Goal: Navigation & Orientation: Understand site structure

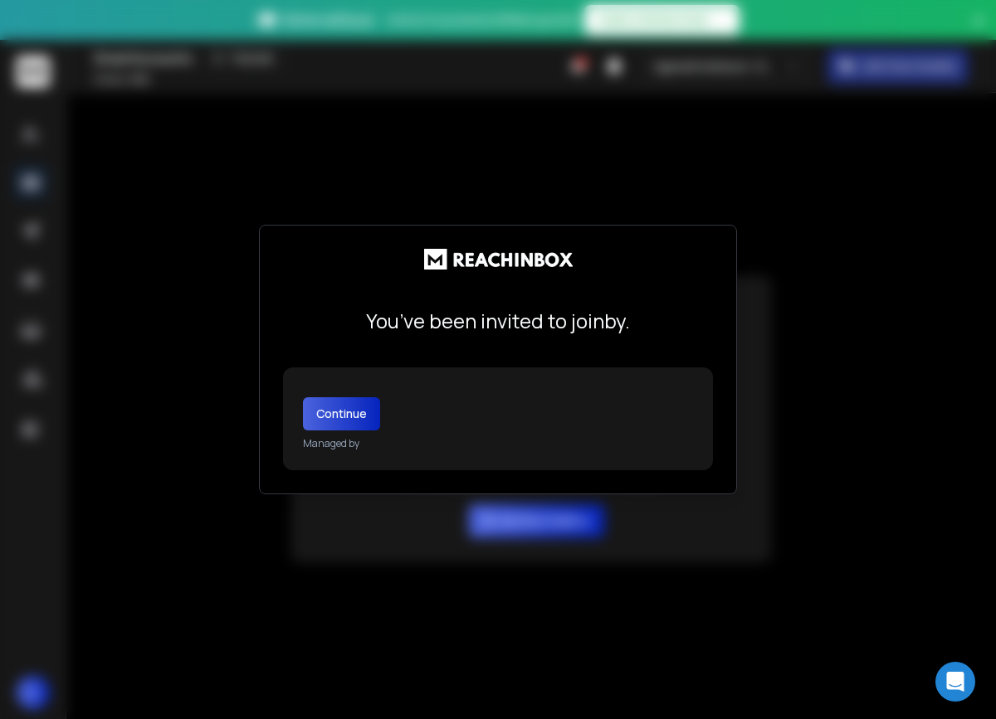
click at [608, 129] on div "You’ve been invited to join by . Continue Managed by" at bounding box center [498, 359] width 996 height 719
click at [359, 419] on button "Continue" at bounding box center [341, 413] width 77 height 33
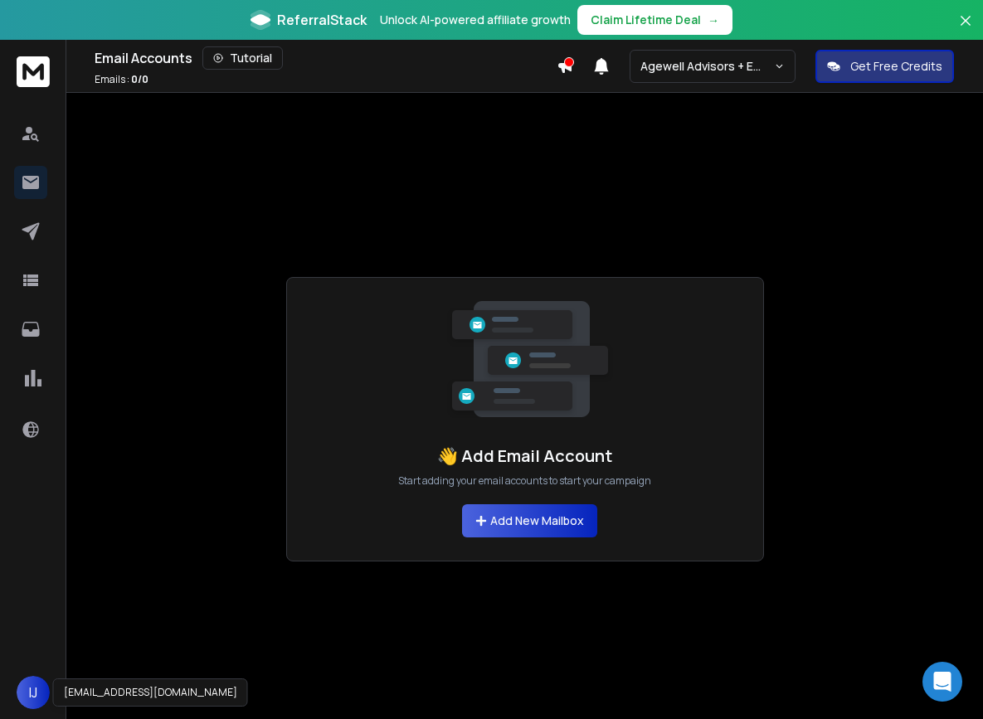
click at [30, 696] on span "IJ" at bounding box center [33, 692] width 33 height 33
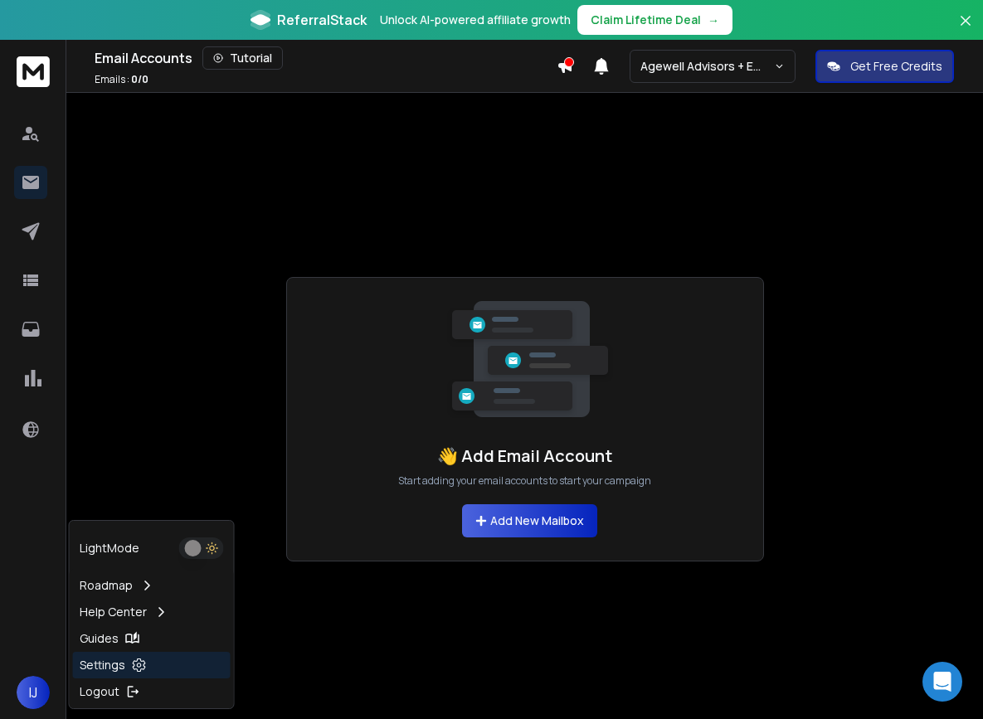
click at [126, 658] on div "Settings" at bounding box center [152, 665] width 158 height 27
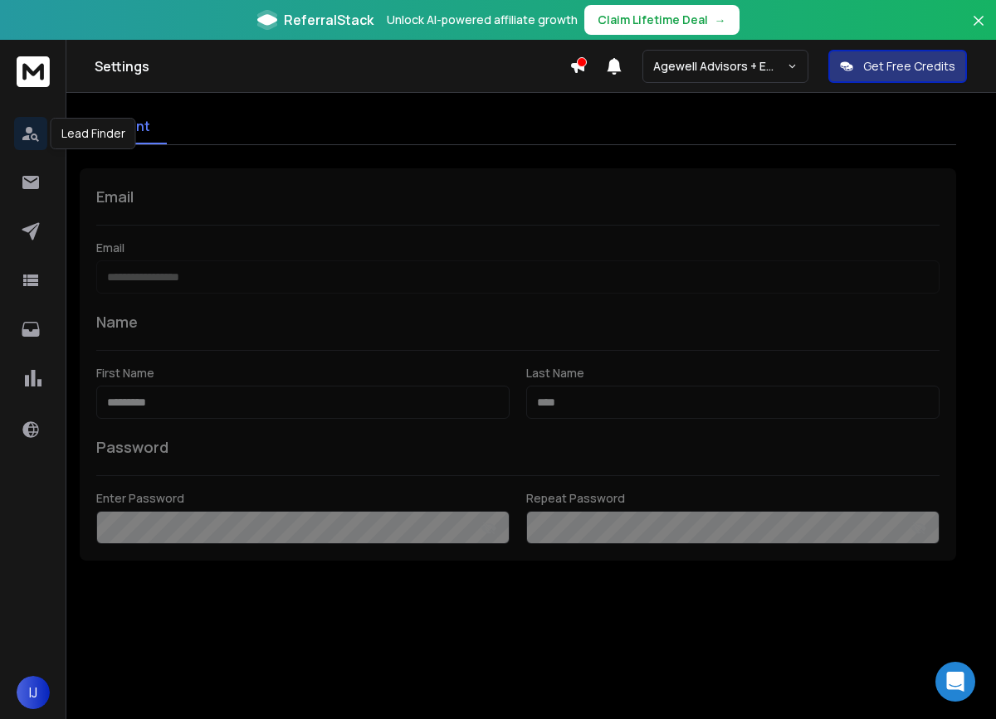
click at [24, 144] on link at bounding box center [30, 133] width 33 height 33
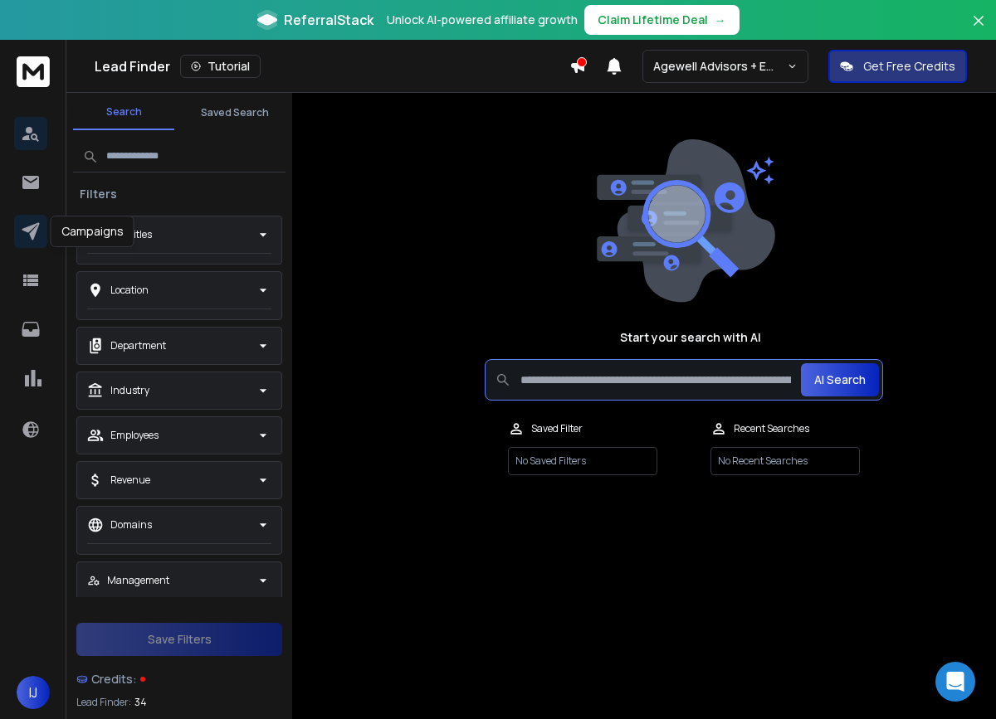
click at [36, 222] on icon at bounding box center [31, 232] width 20 height 20
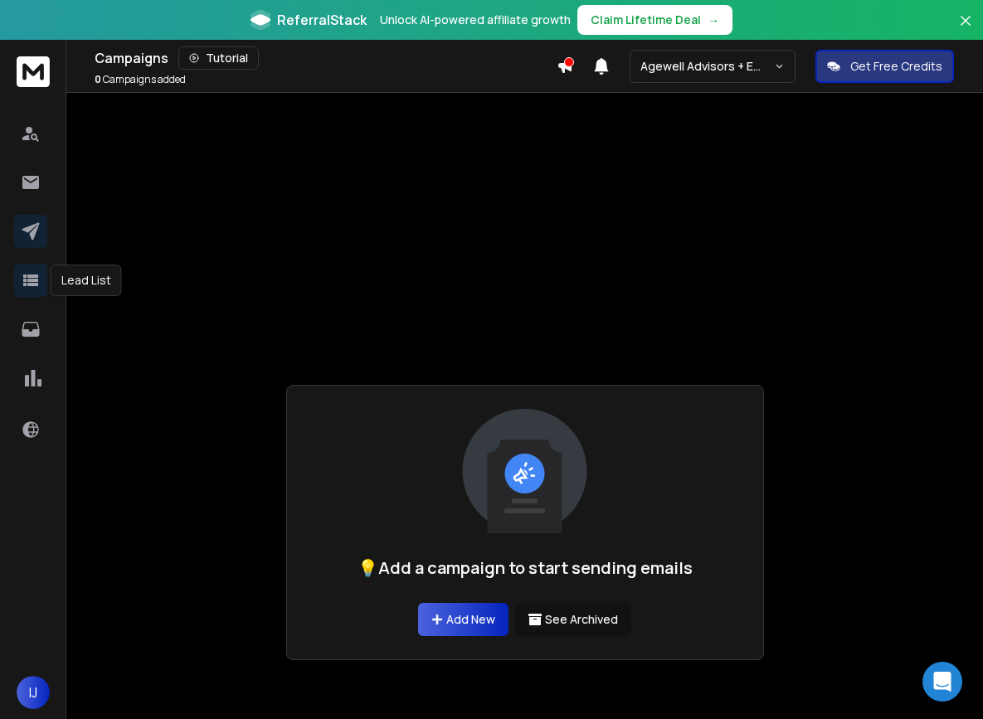
click at [23, 287] on icon at bounding box center [31, 280] width 20 height 20
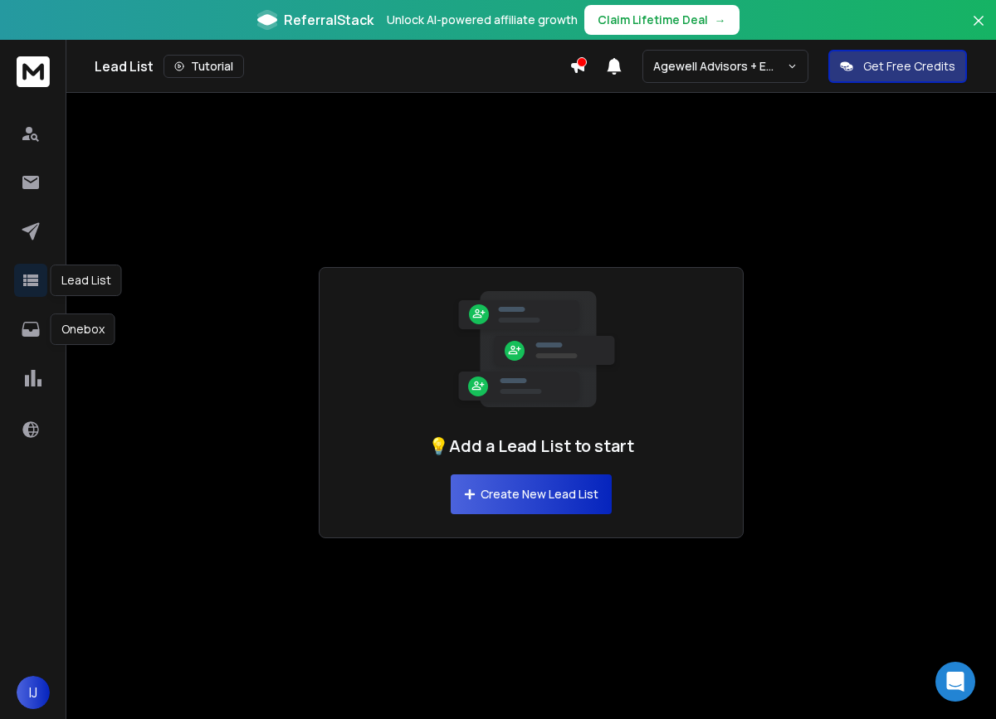
click at [21, 352] on div at bounding box center [33, 279] width 38 height 345
click at [26, 377] on icon at bounding box center [33, 378] width 17 height 17
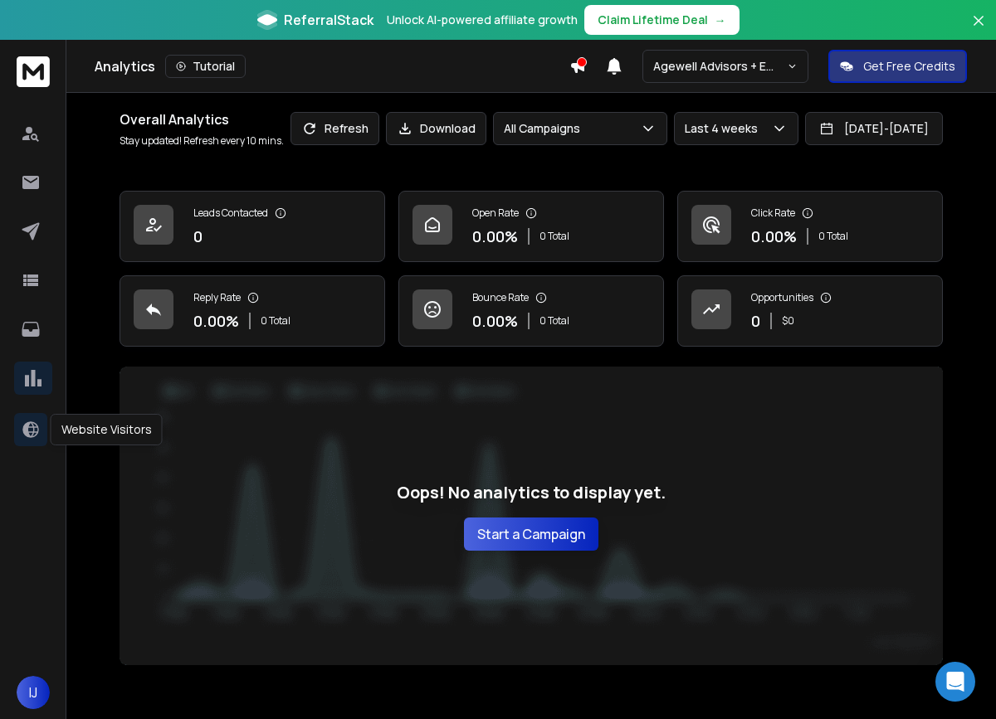
click at [27, 417] on link at bounding box center [30, 429] width 33 height 33
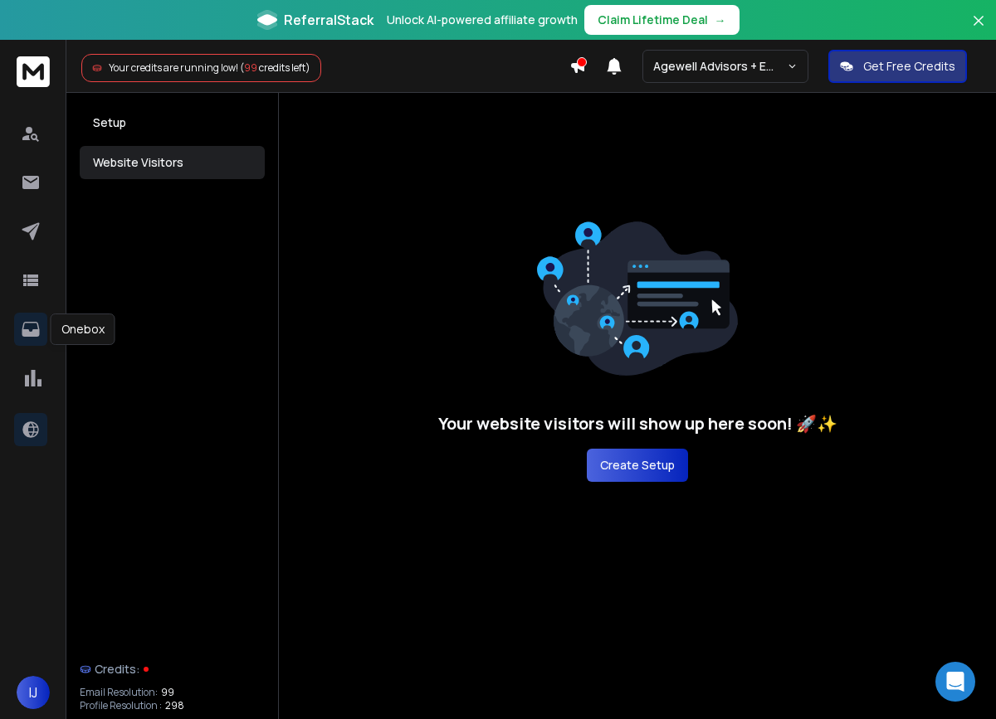
click at [21, 333] on icon at bounding box center [31, 329] width 20 height 20
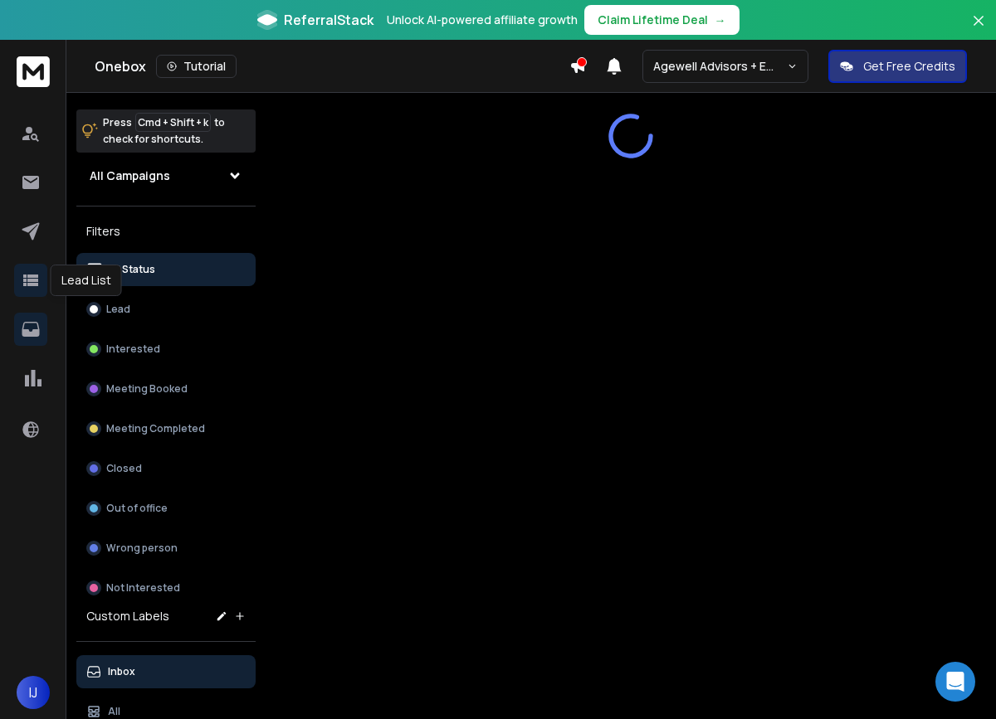
click at [31, 281] on icon at bounding box center [30, 281] width 15 height 12
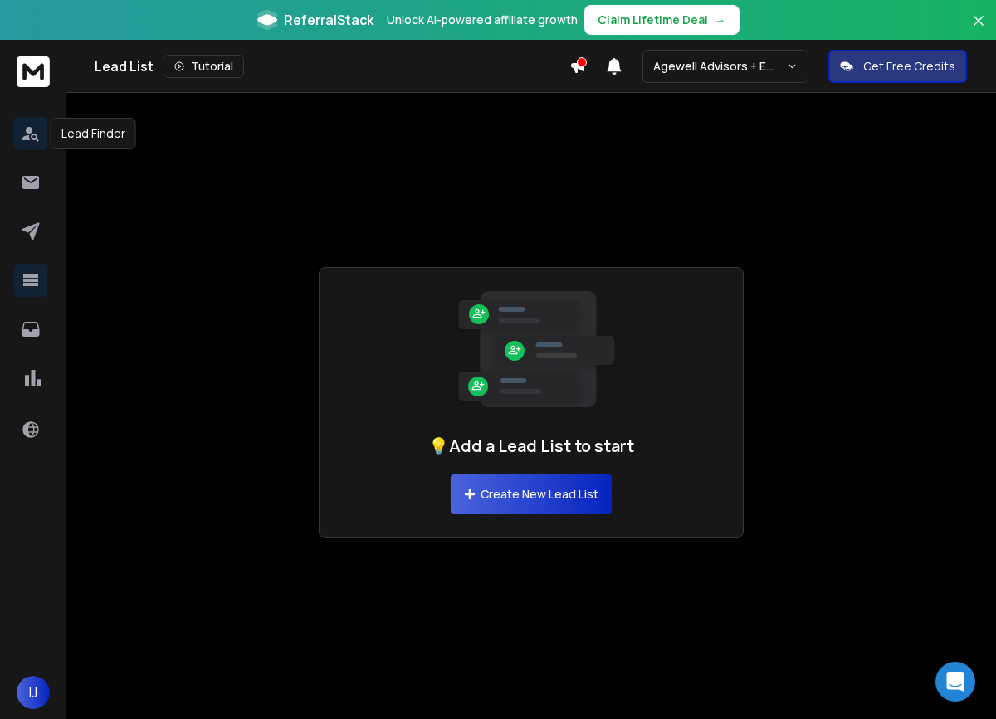
click at [37, 125] on icon at bounding box center [31, 134] width 20 height 20
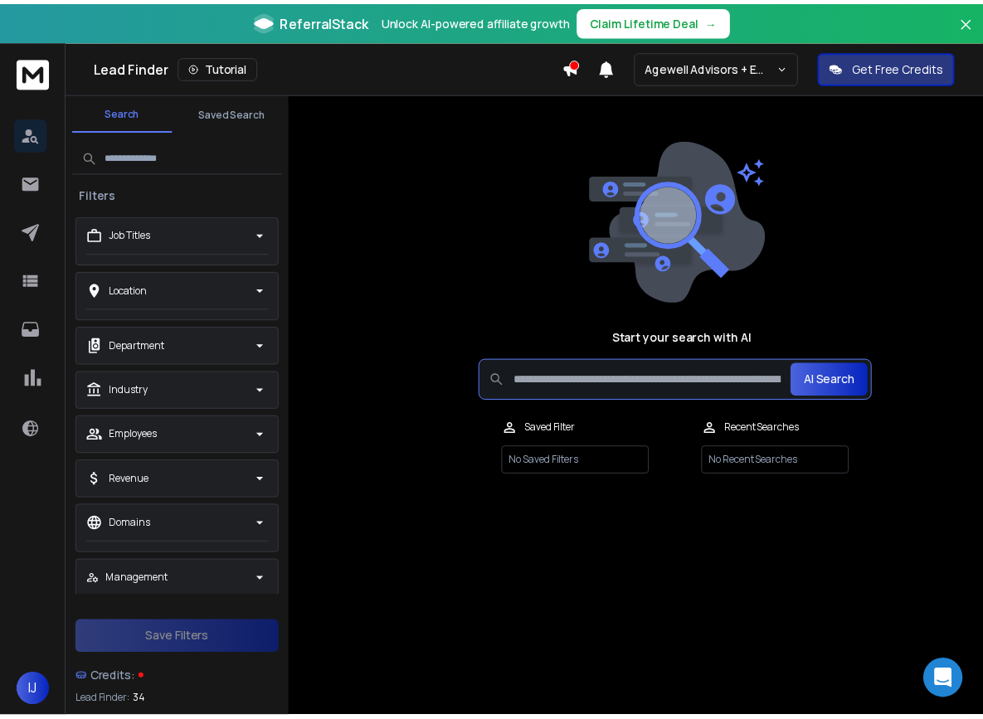
scroll to position [114, 0]
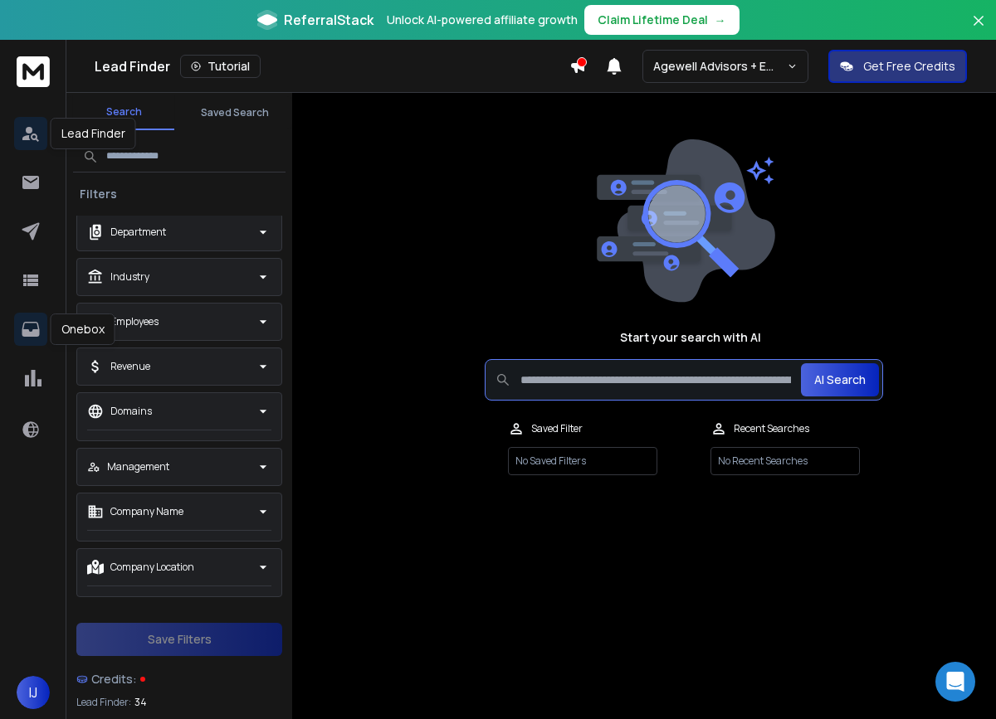
click at [28, 320] on icon at bounding box center [31, 329] width 20 height 20
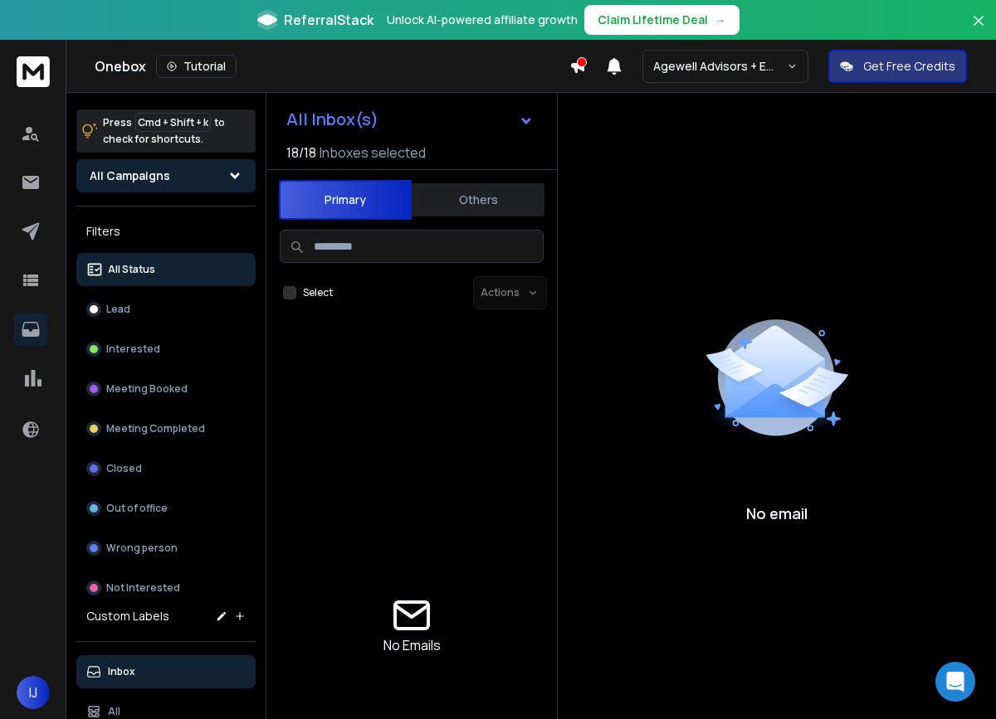
click at [183, 171] on button "All Campaigns" at bounding box center [165, 175] width 179 height 33
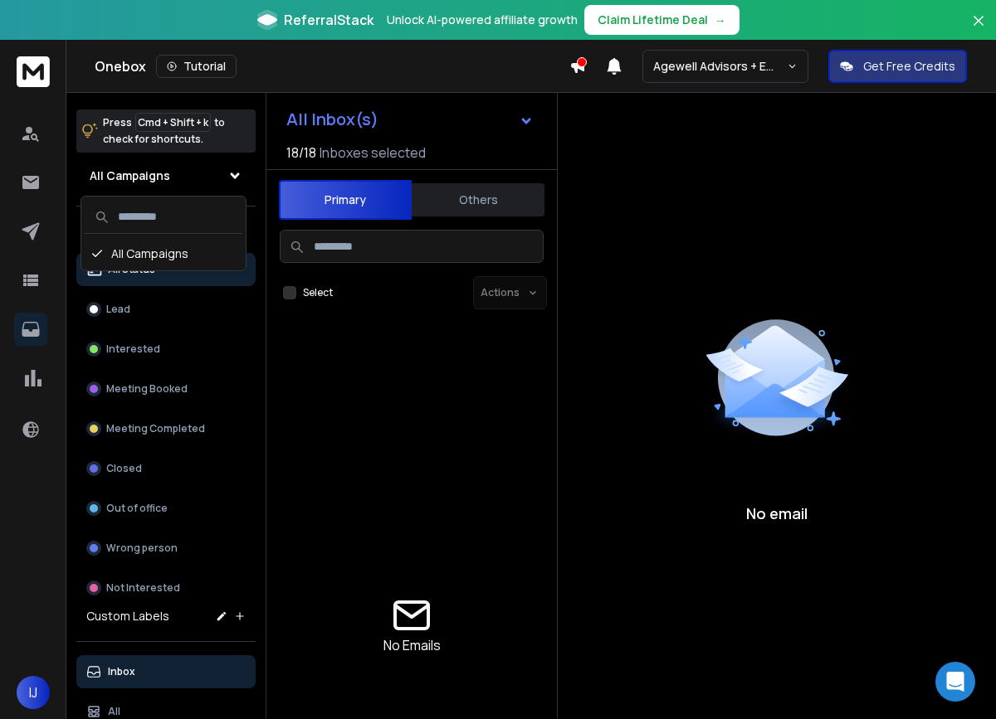
click at [183, 192] on div "Press Cmd + Shift + k to check for shortcuts. All Campaigns All Campaigns Filte…" at bounding box center [165, 452] width 199 height 719
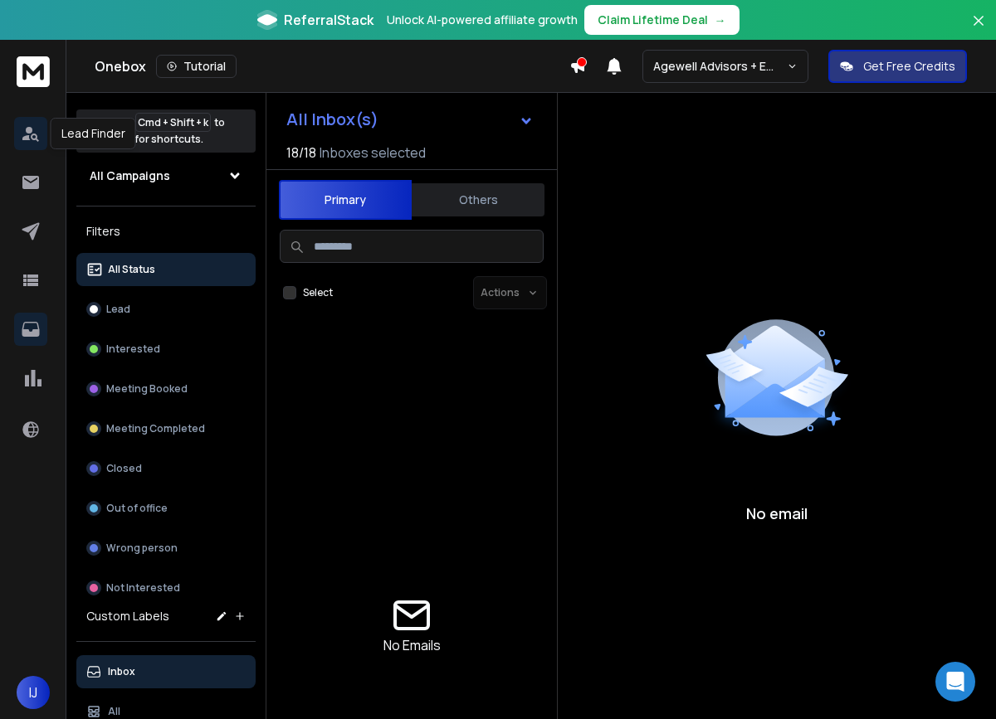
click at [27, 144] on link at bounding box center [30, 133] width 33 height 33
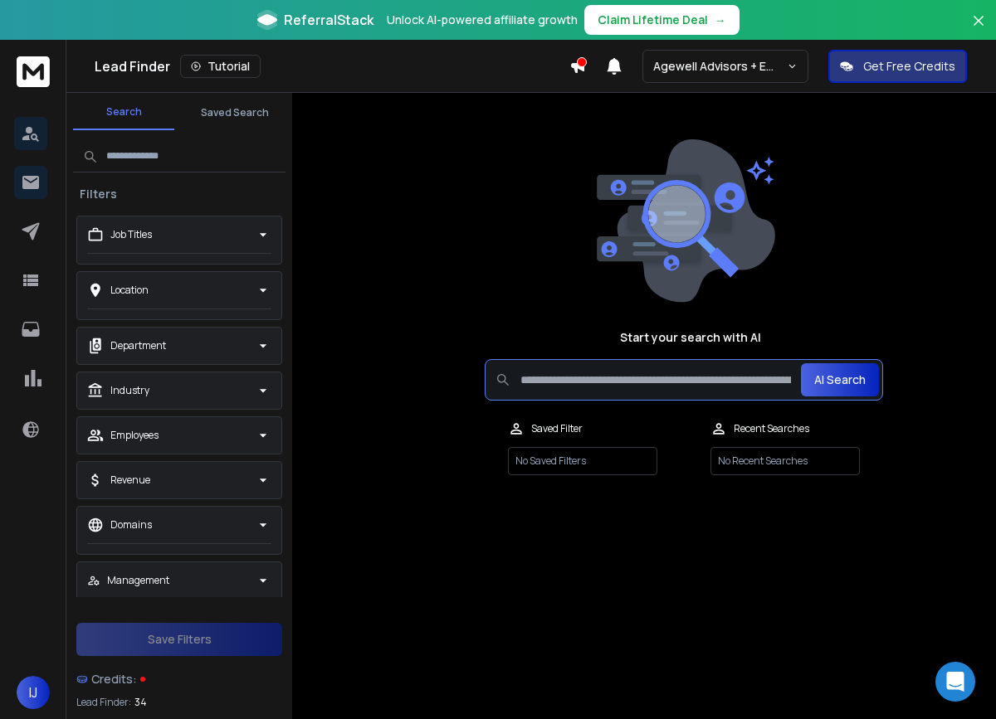
click at [17, 179] on link at bounding box center [30, 182] width 33 height 33
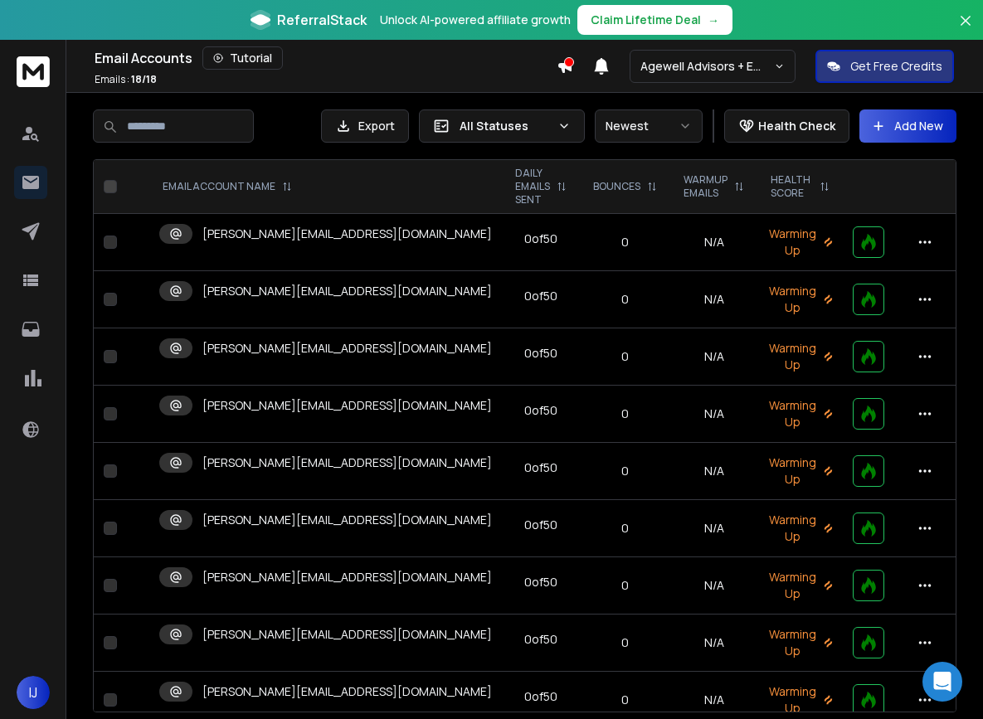
scroll to position [489, 0]
